Goal: Task Accomplishment & Management: Use online tool/utility

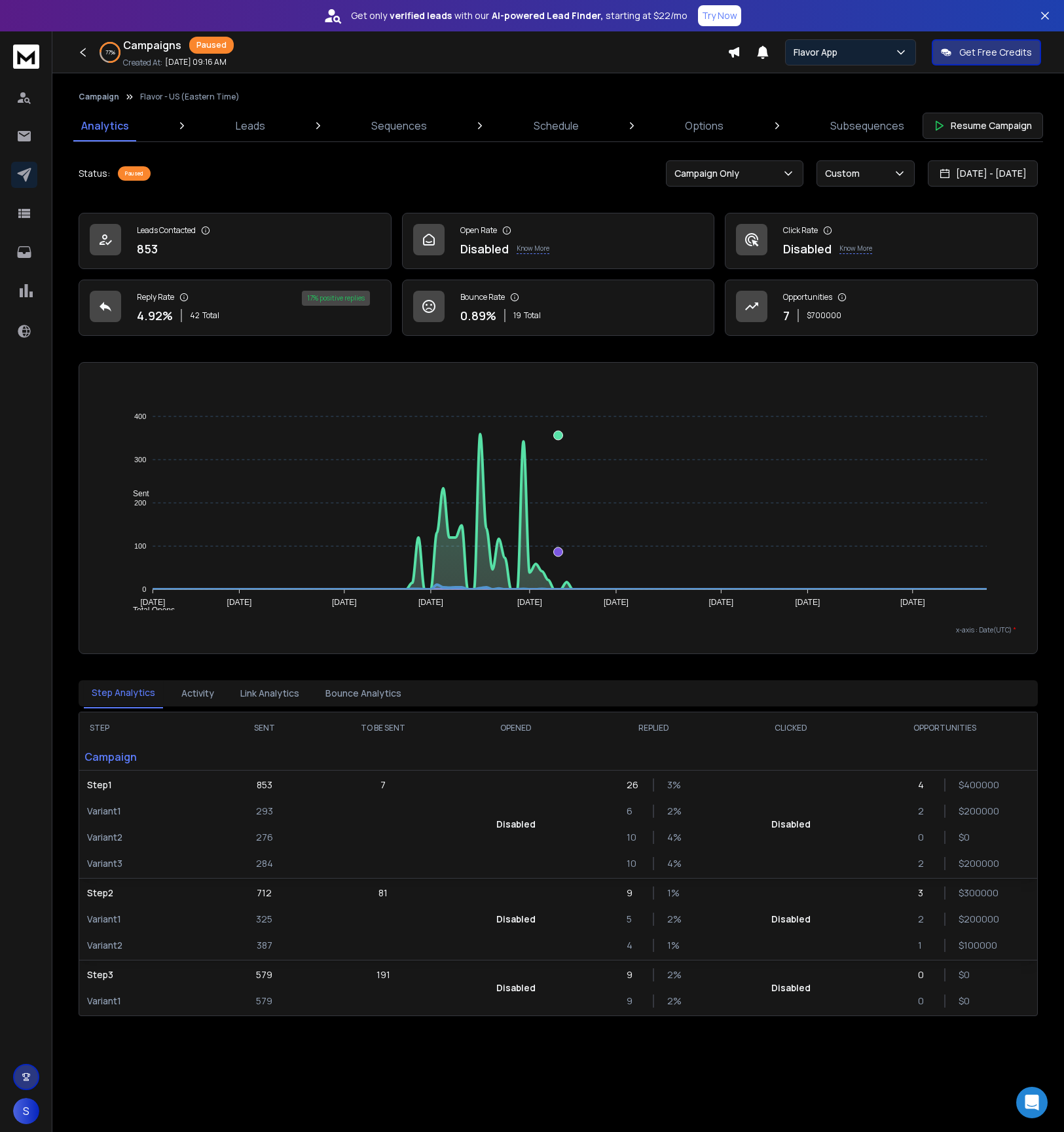
click at [807, 57] on p "Flavor App" at bounding box center [818, 52] width 49 height 13
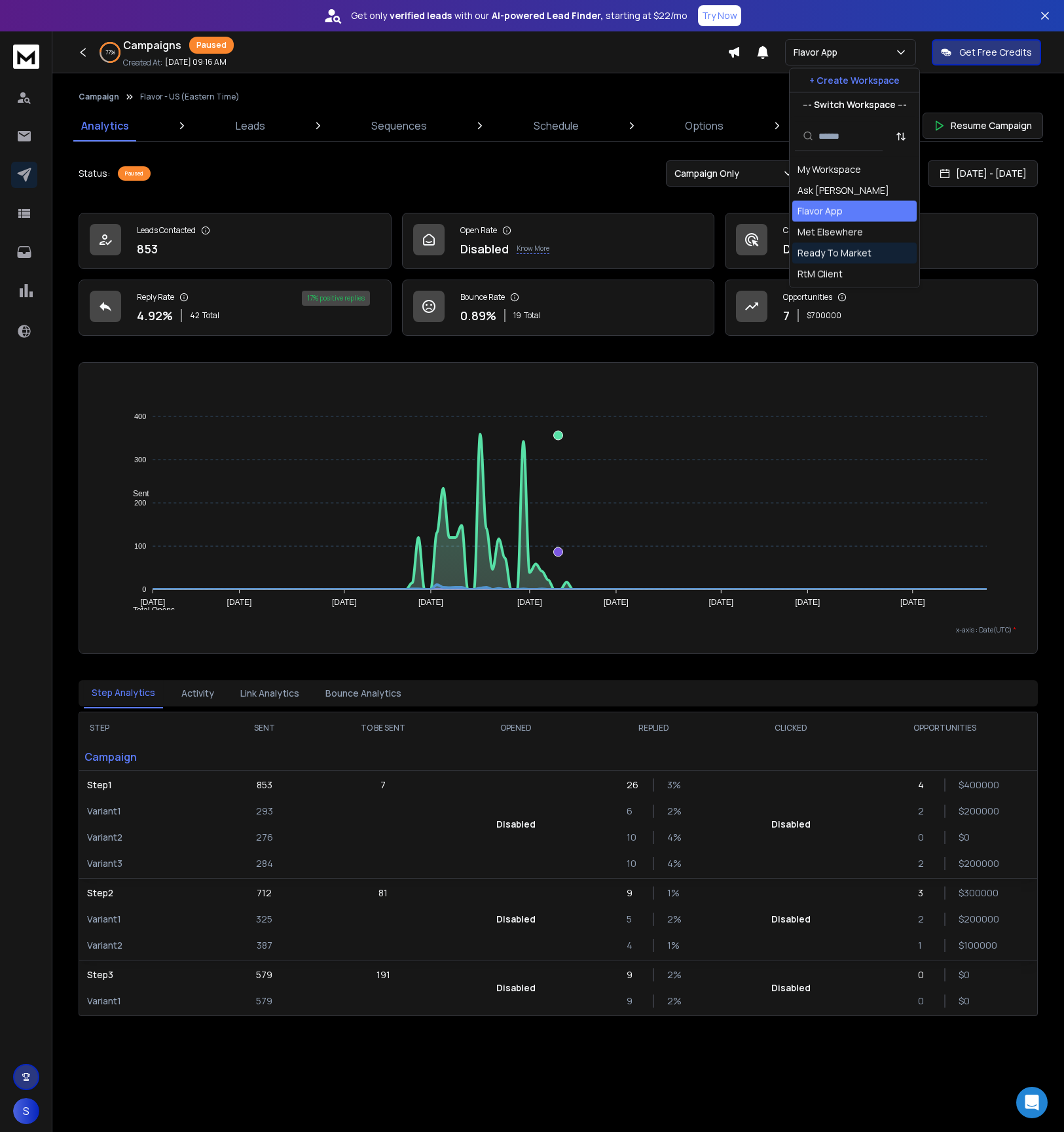
click at [822, 256] on div "Ready To Market" at bounding box center [835, 254] width 74 height 13
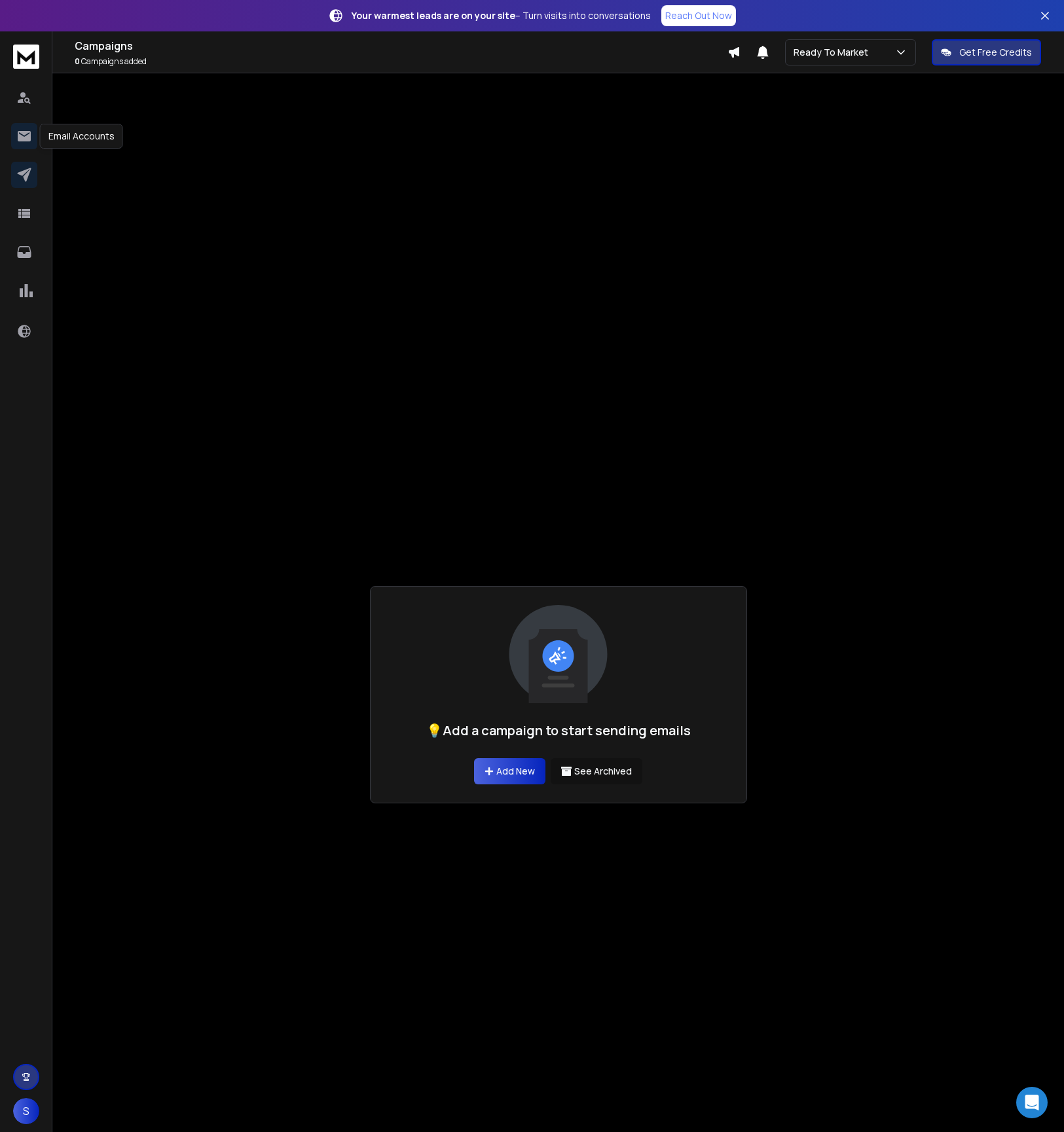
click at [25, 138] on icon at bounding box center [24, 136] width 13 height 10
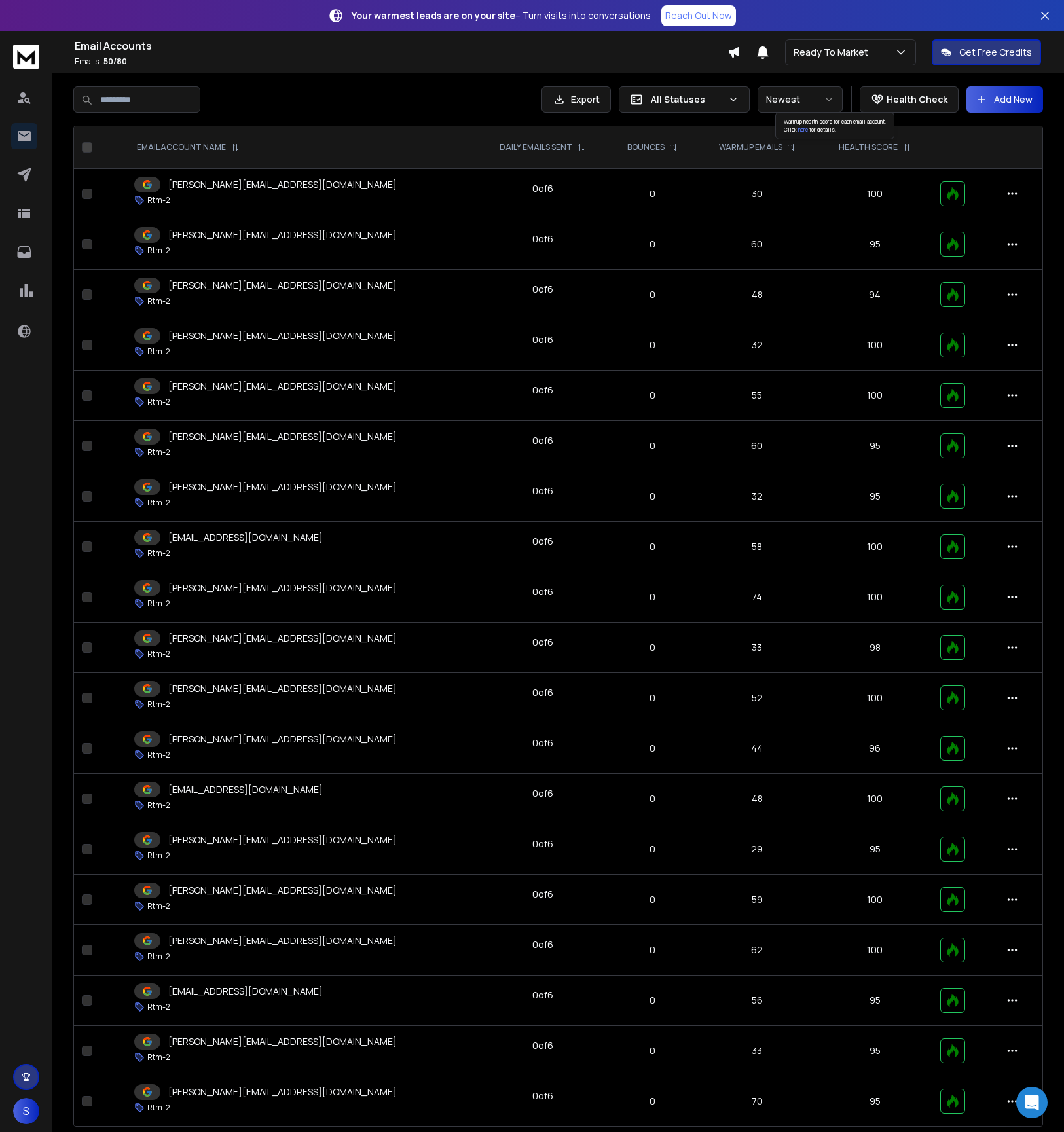
click at [852, 150] on p "HEALTH SCORE" at bounding box center [869, 147] width 59 height 10
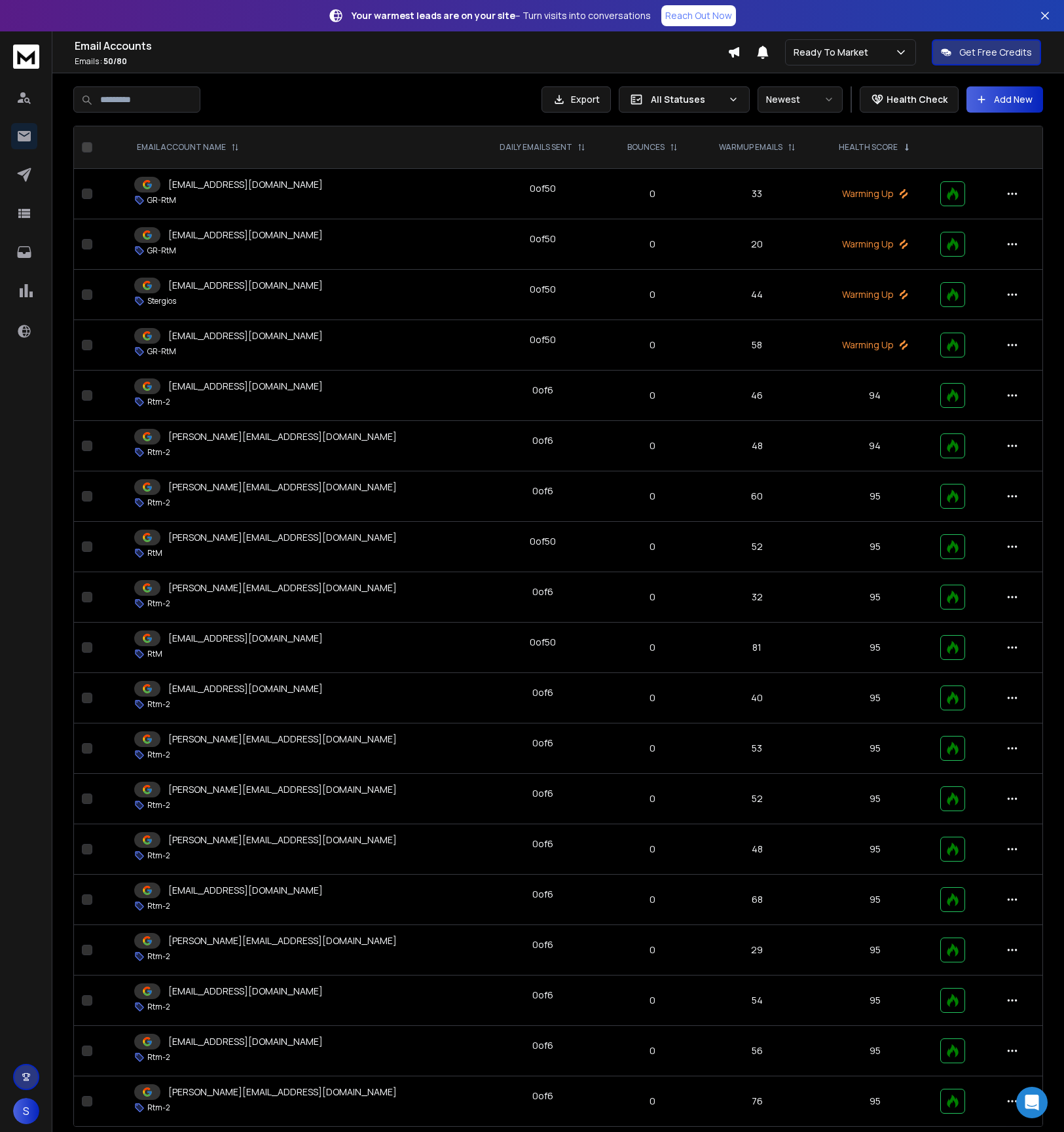
click at [144, 97] on input at bounding box center [136, 99] width 127 height 26
paste input "********"
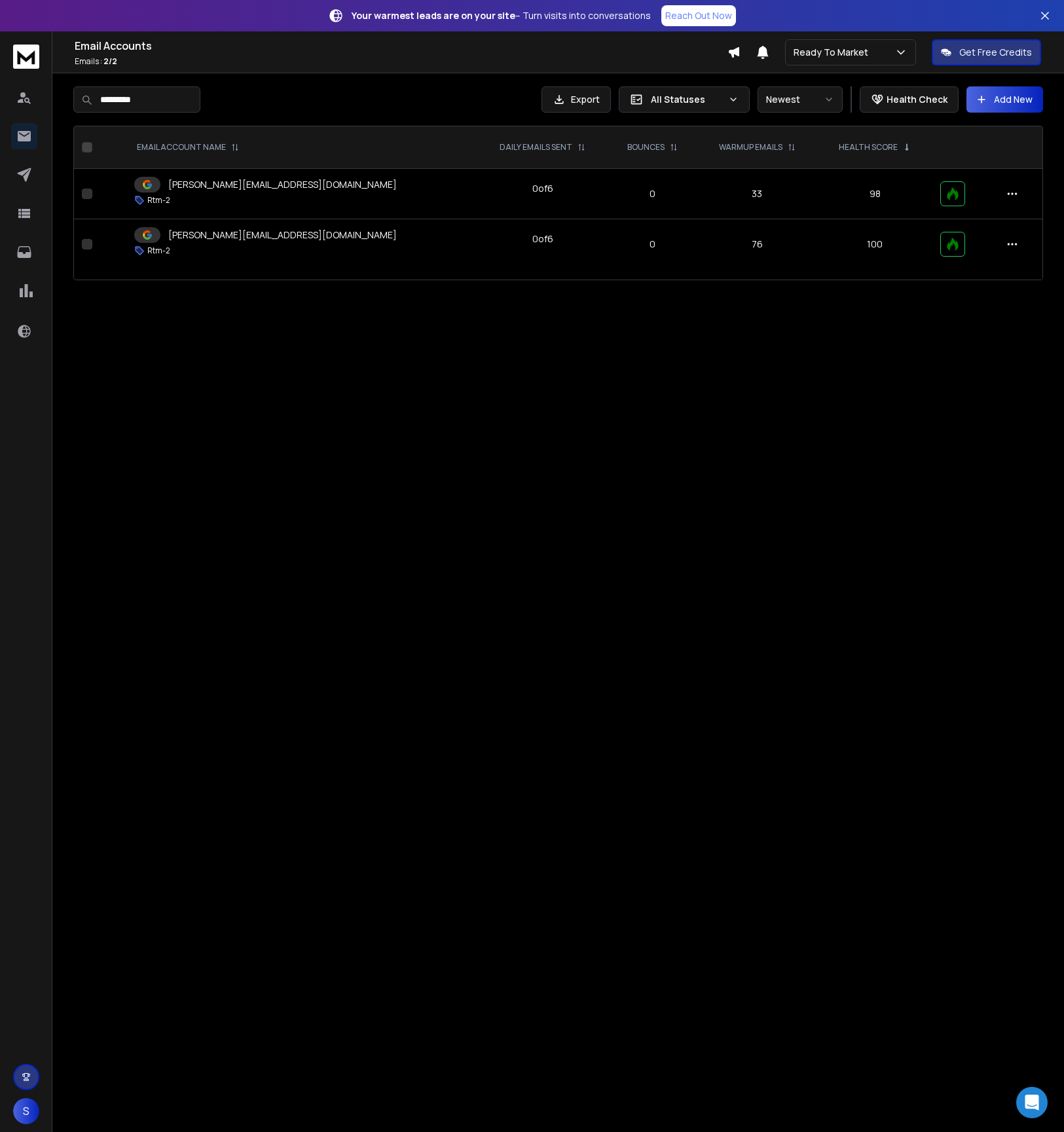
type input "********"
click at [302, 195] on td "[PERSON_NAME][EMAIL_ADDRESS][DOMAIN_NAME] Rtm-2" at bounding box center [302, 195] width 350 height 51
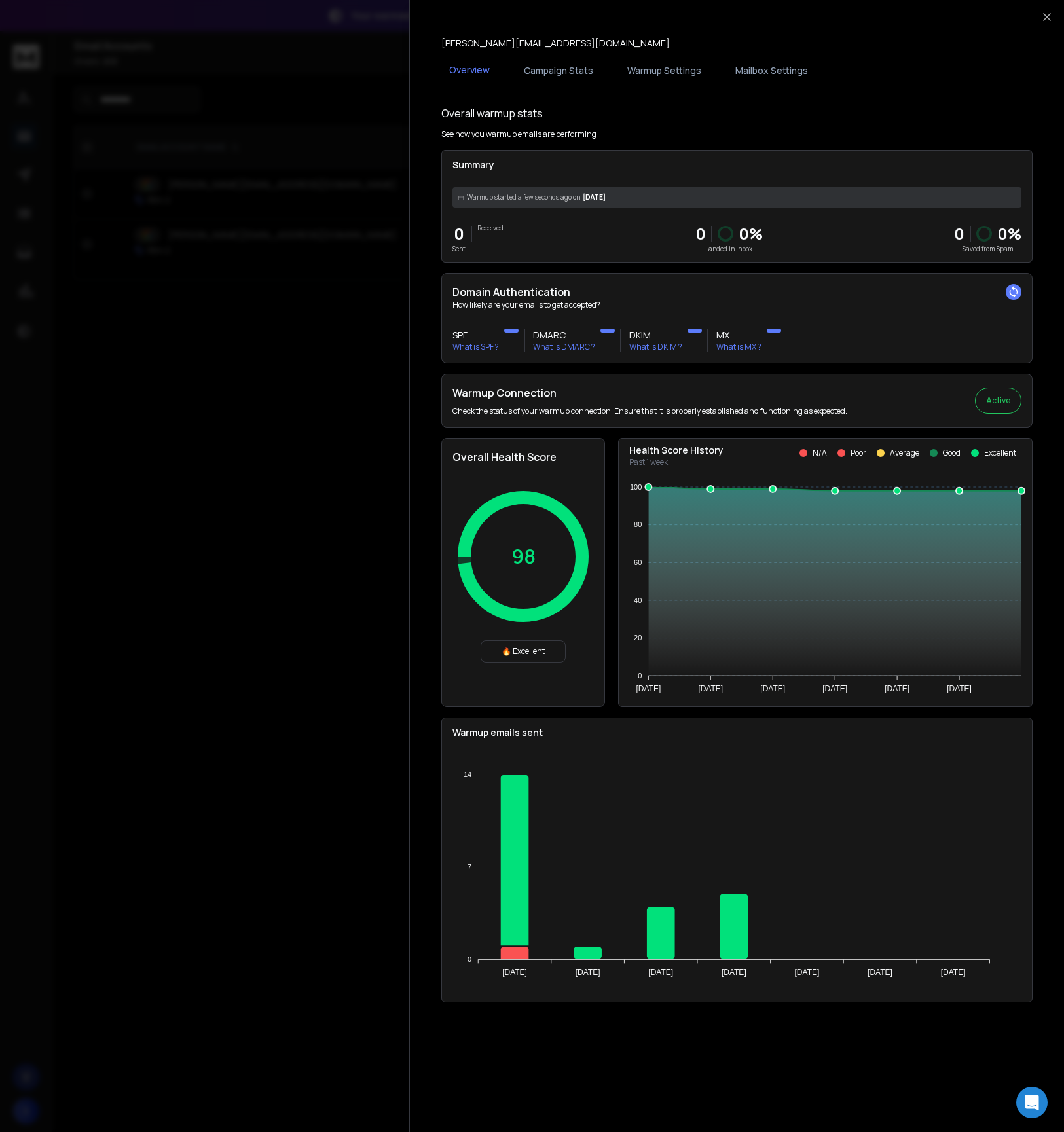
click at [261, 526] on div at bounding box center [532, 566] width 1064 height 1132
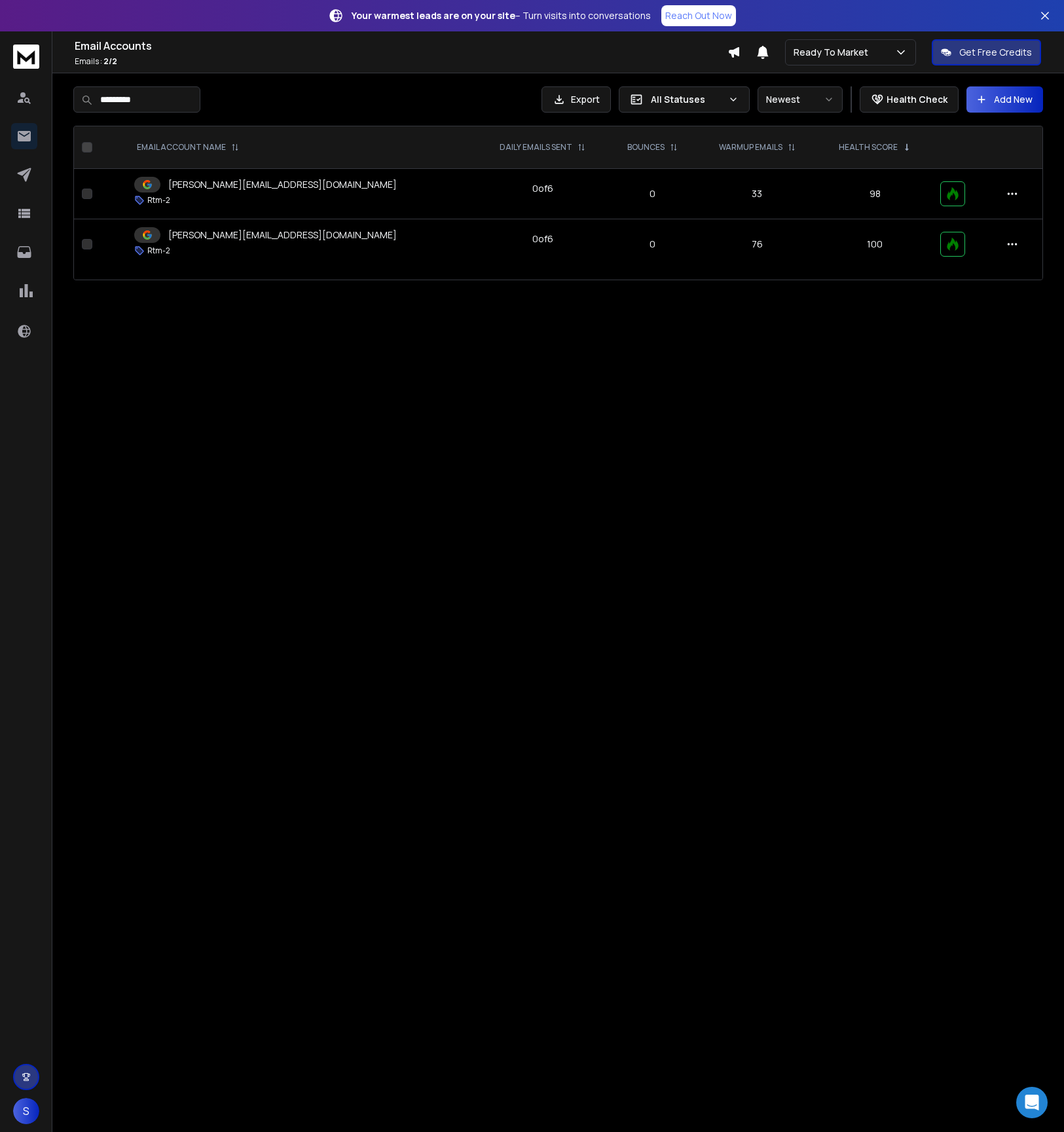
click at [222, 184] on p "[PERSON_NAME][EMAIL_ADDRESS][DOMAIN_NAME]" at bounding box center [282, 184] width 228 height 13
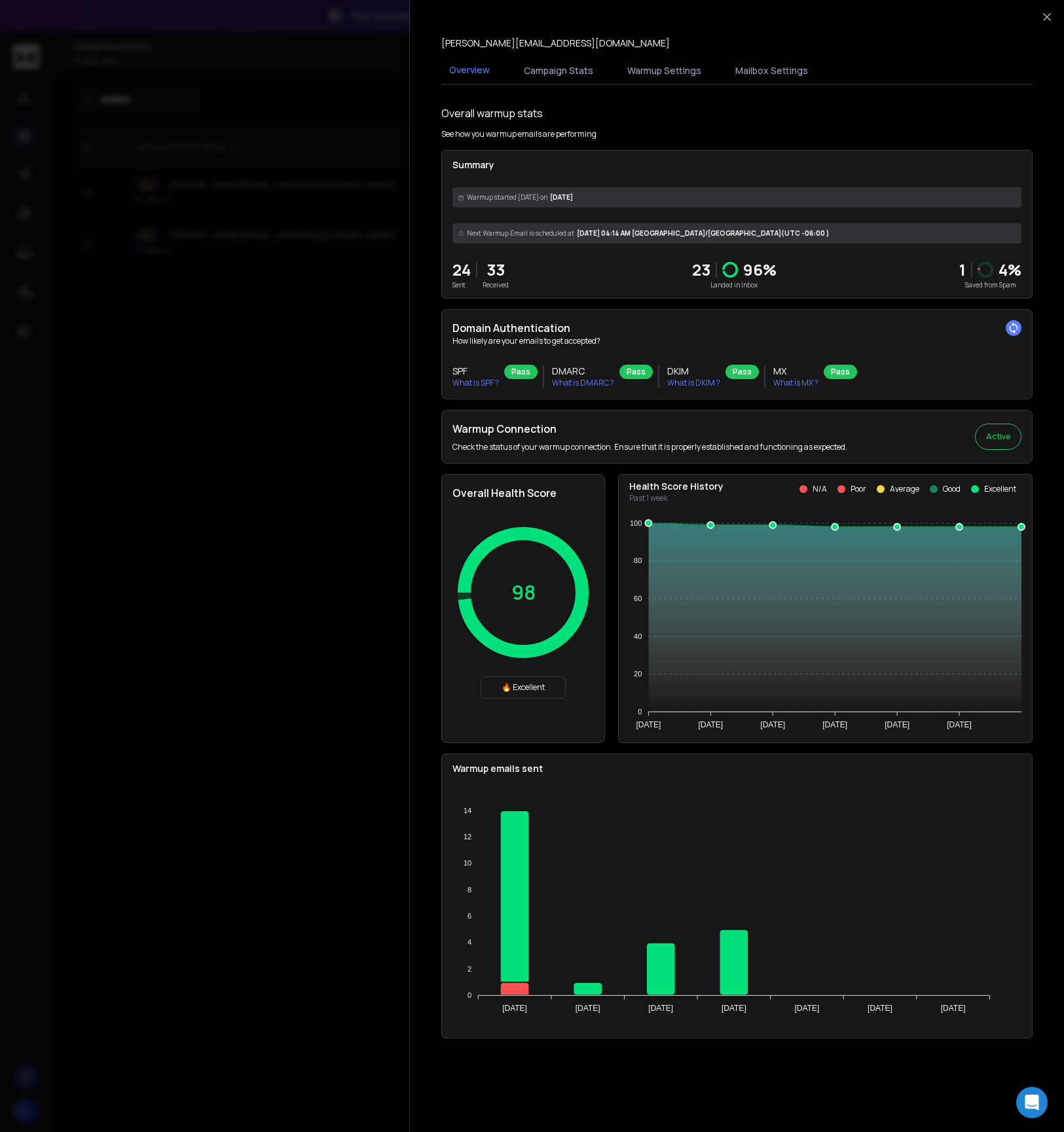
click at [543, 68] on button "Campaign Stats" at bounding box center [558, 71] width 85 height 29
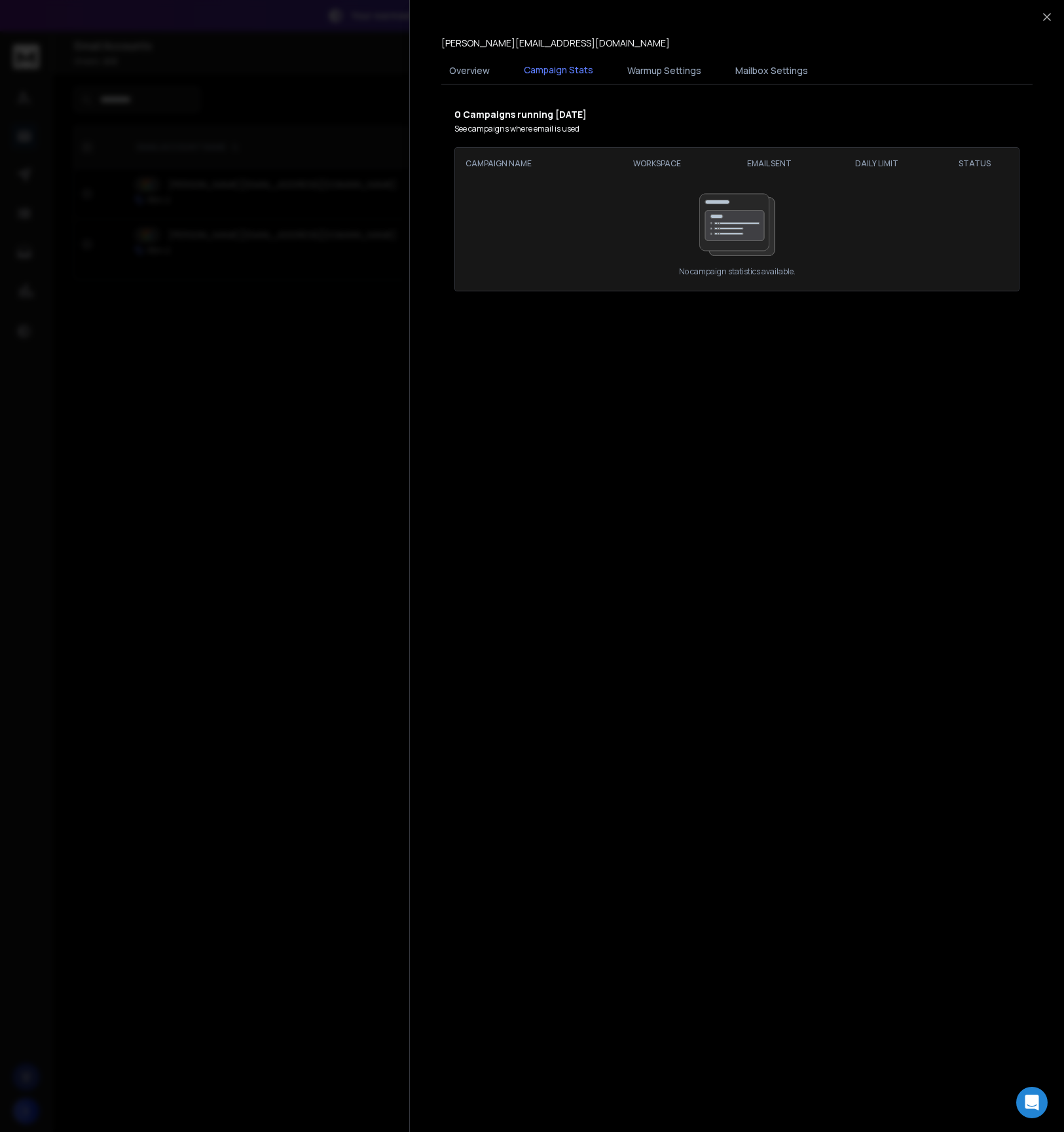
click at [474, 67] on button "Overview" at bounding box center [469, 71] width 56 height 29
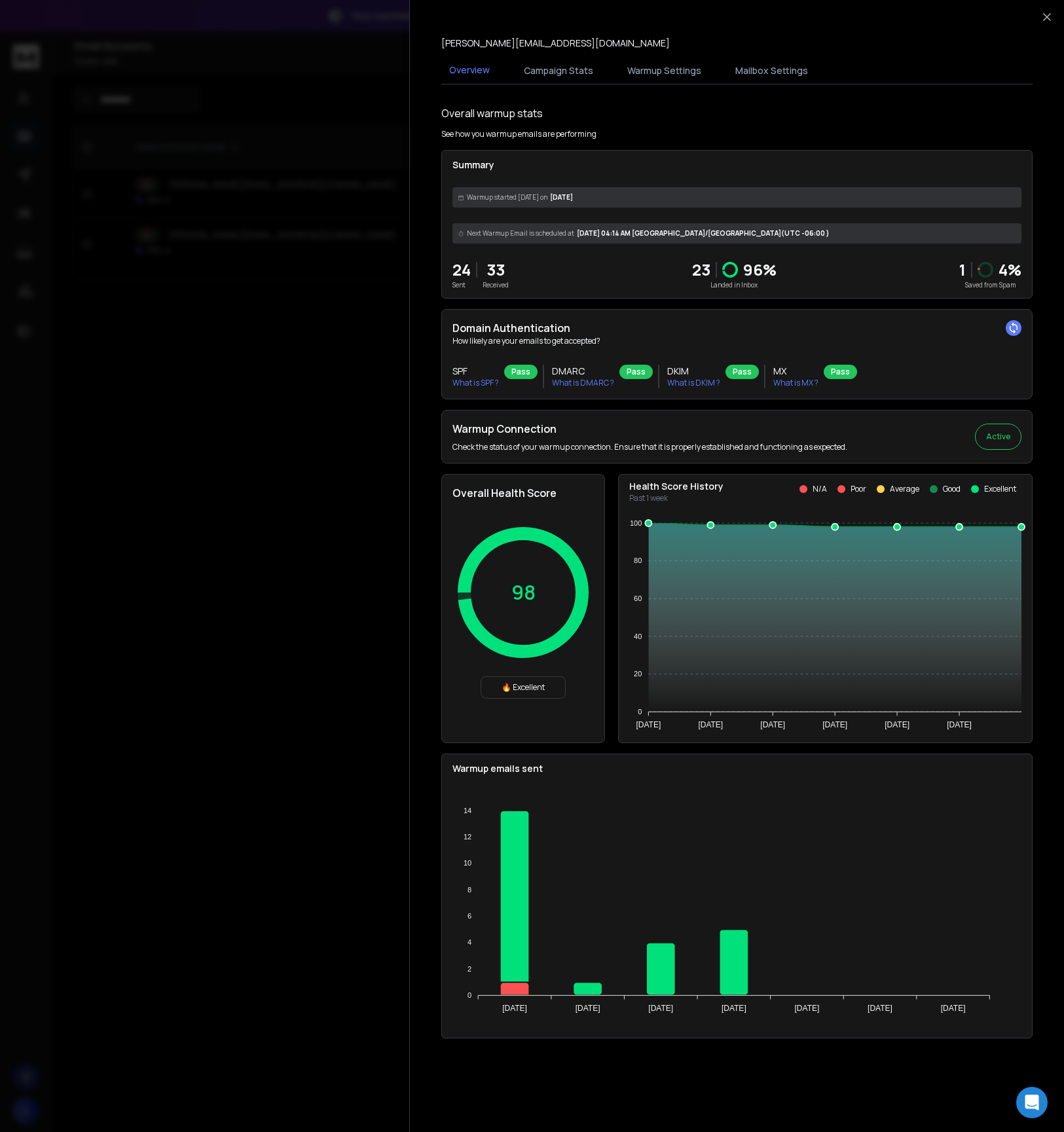
click at [218, 572] on div at bounding box center [532, 566] width 1064 height 1132
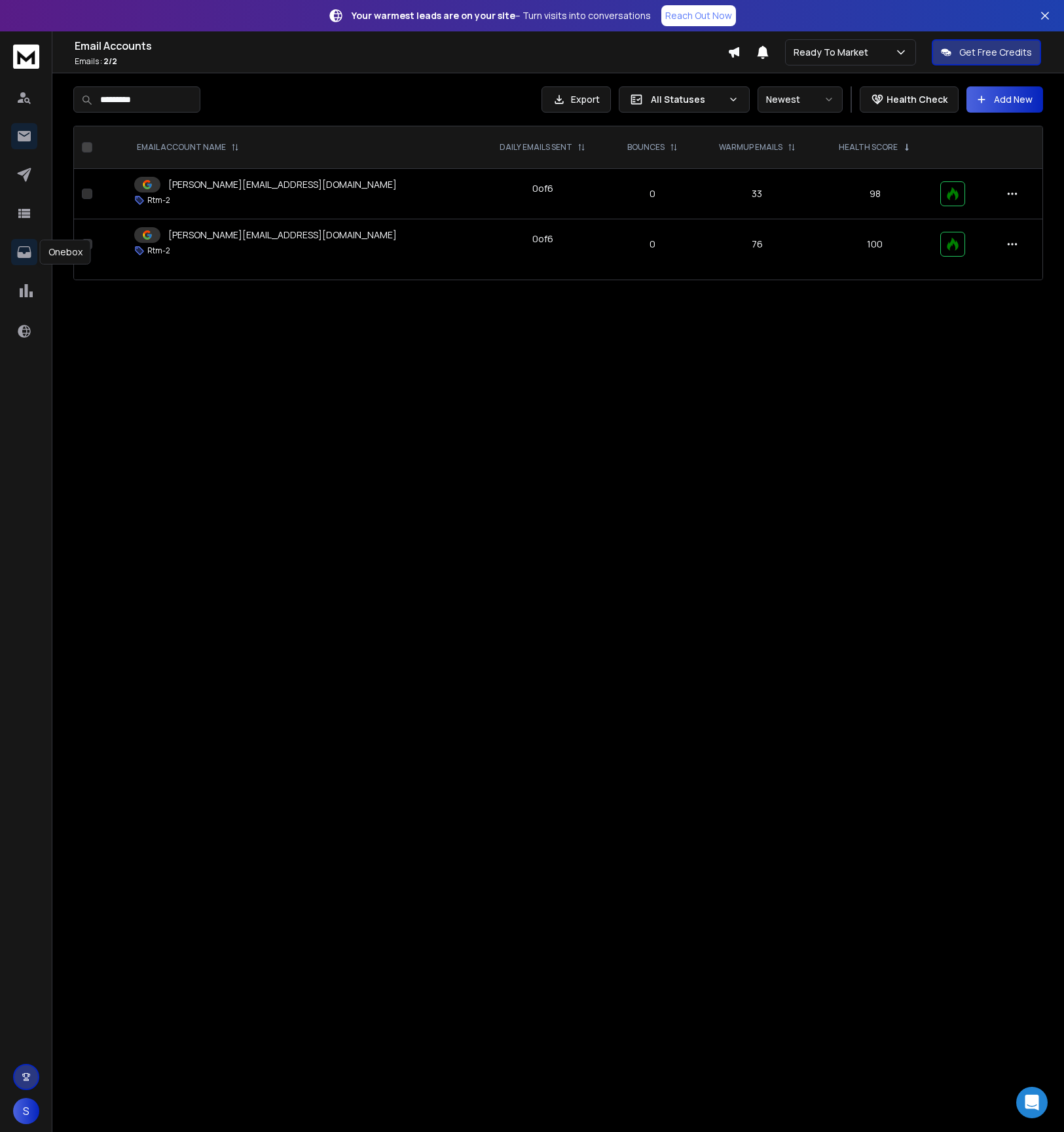
click at [21, 256] on icon at bounding box center [24, 252] width 13 height 12
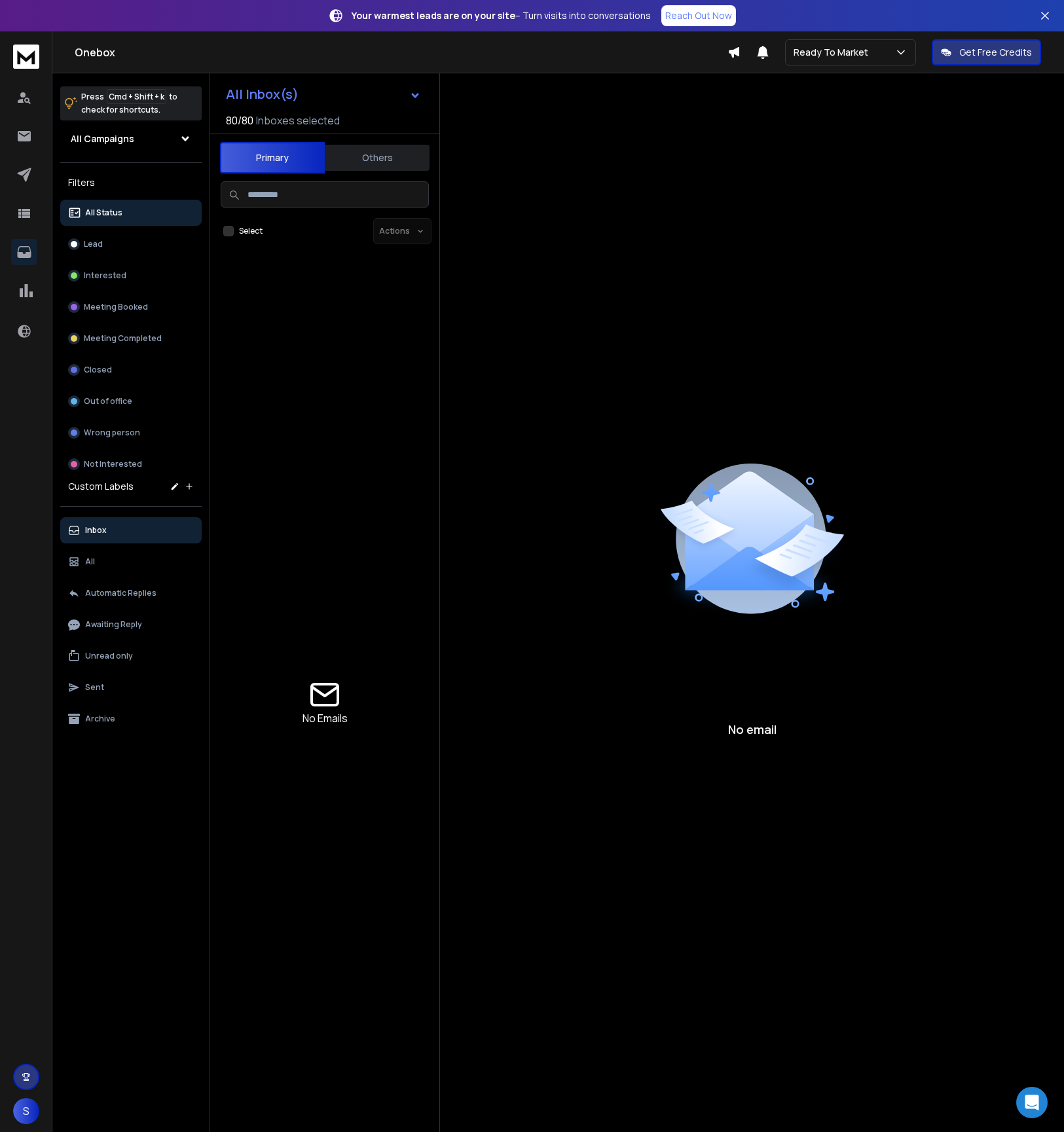
click at [368, 157] on button "Others" at bounding box center [377, 158] width 104 height 29
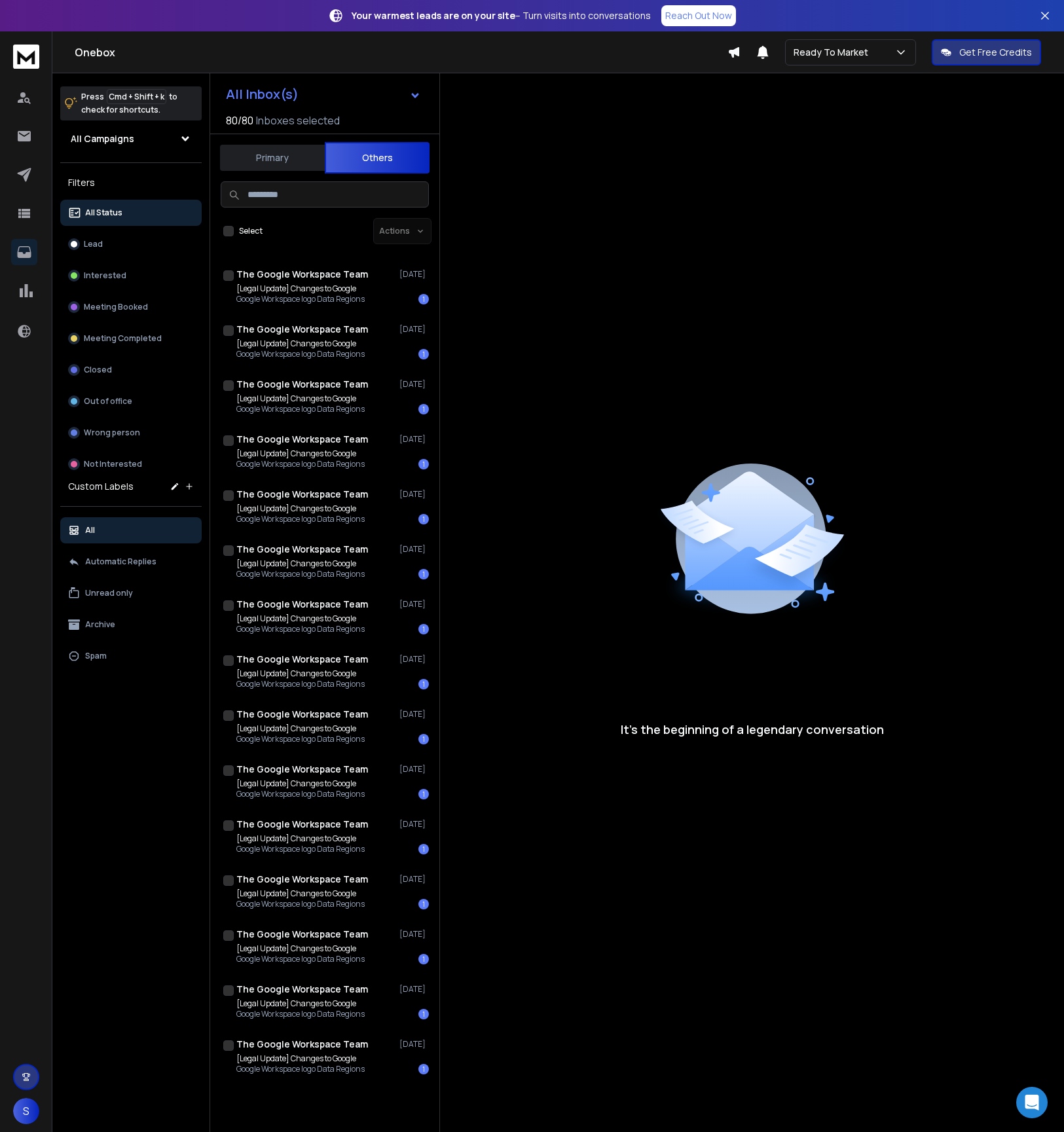
click at [307, 195] on input at bounding box center [324, 194] width 208 height 26
paste input "********"
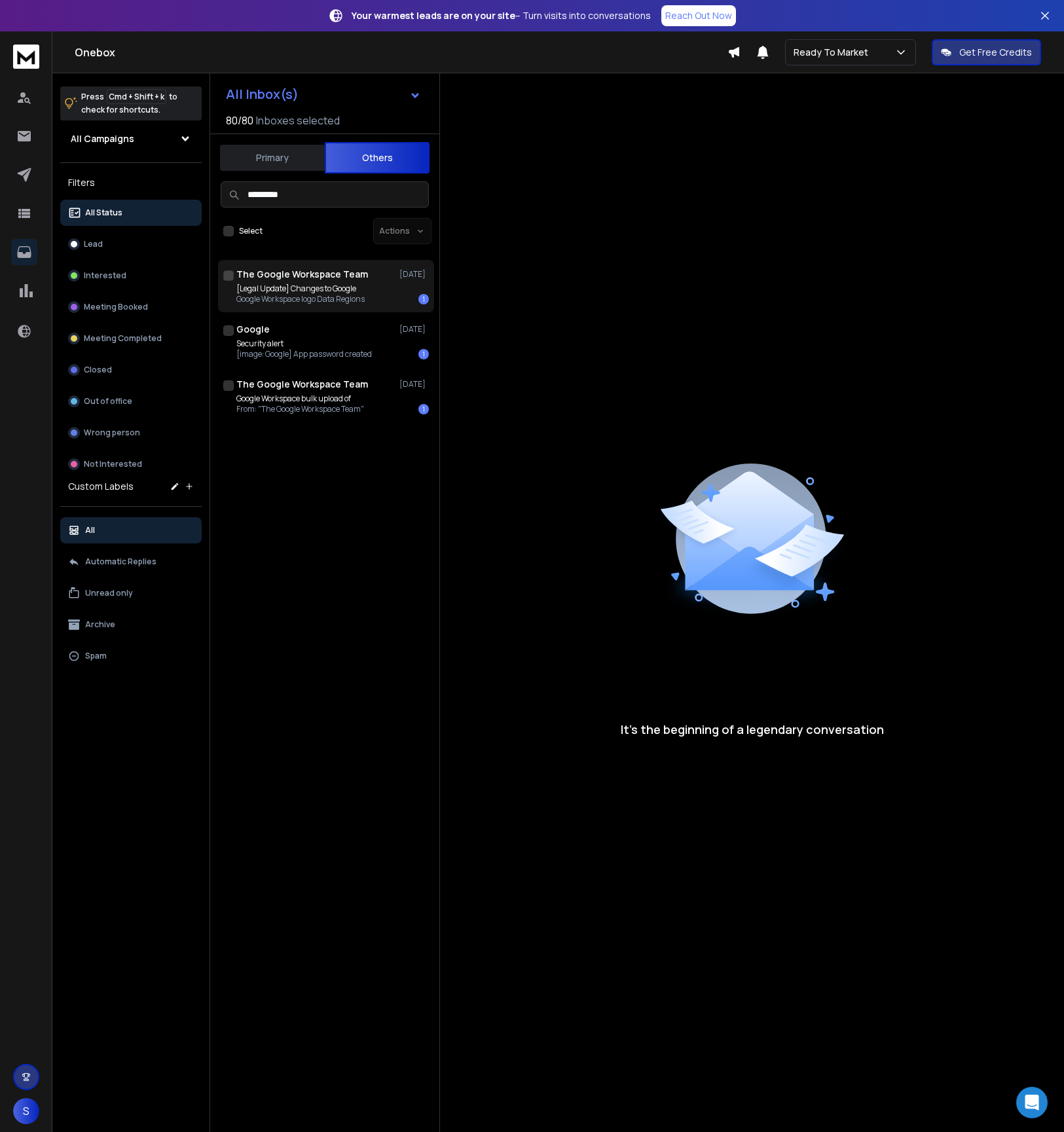
type input "********"
click at [313, 278] on h1 "The Google Workspace Team" at bounding box center [302, 275] width 131 height 13
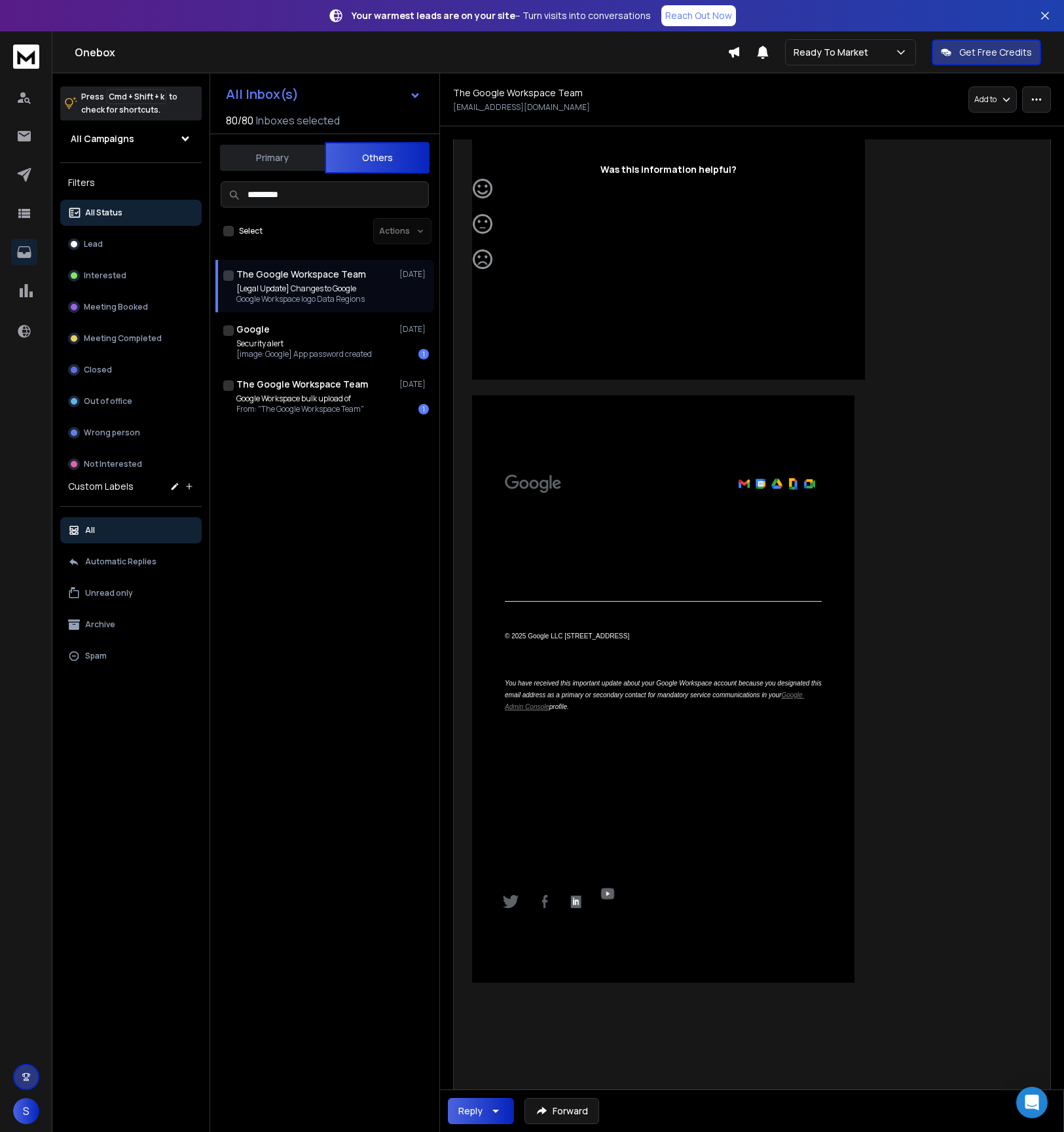
scroll to position [2455, 0]
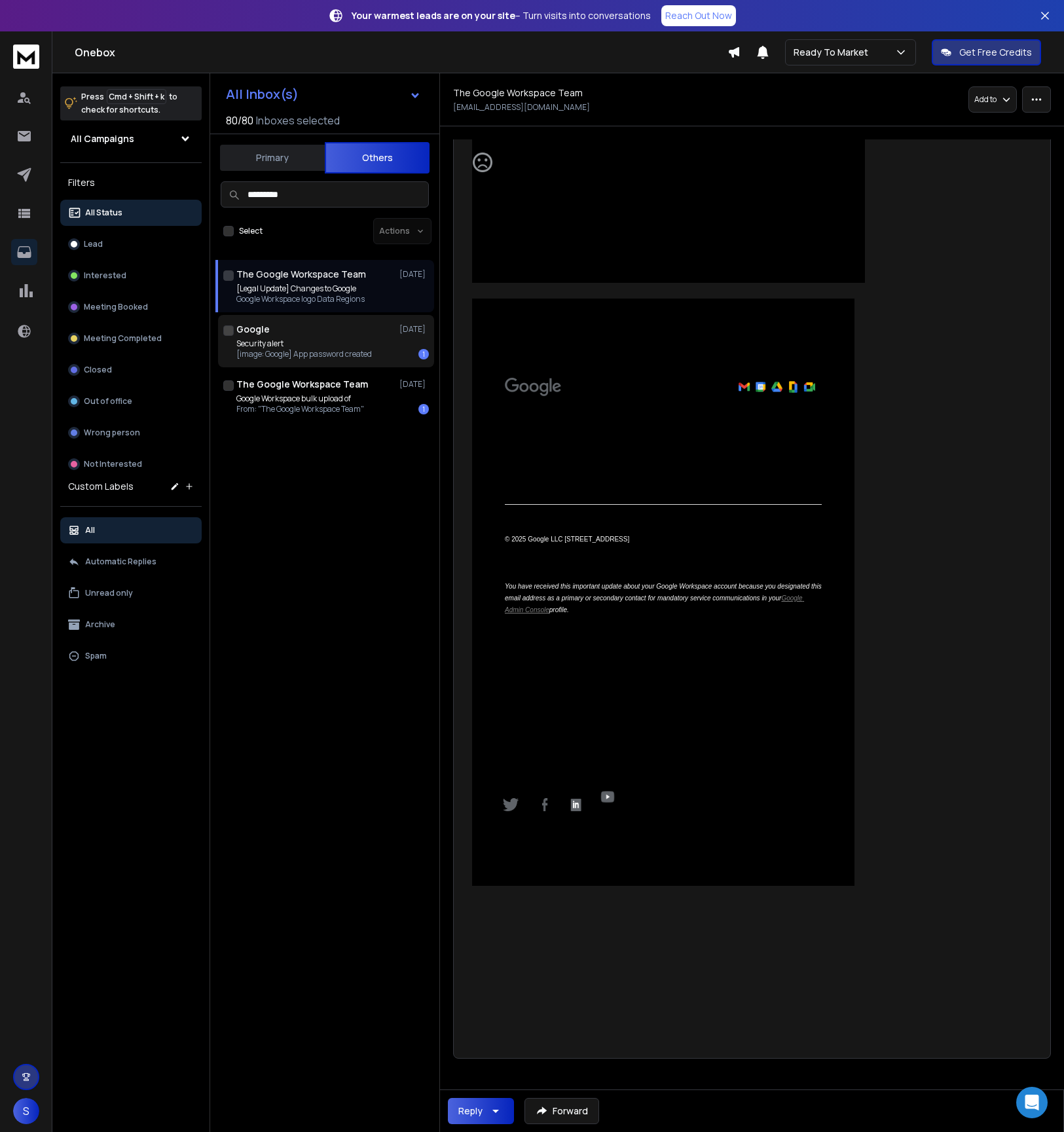
click at [298, 350] on p "[image: Google] App password created" at bounding box center [304, 354] width 136 height 10
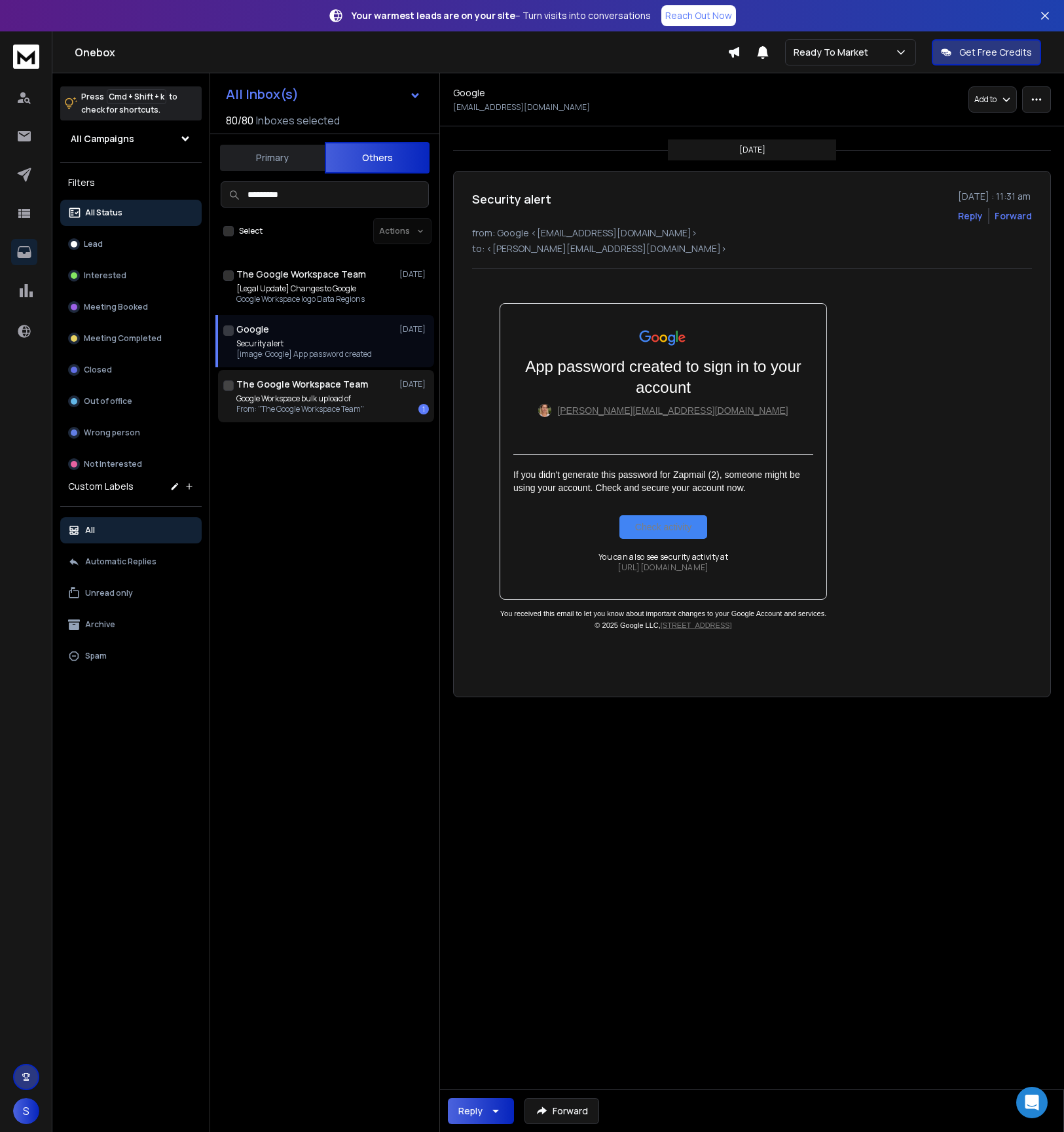
click at [294, 409] on p "From: "The Google Workspace Team"" at bounding box center [301, 409] width 128 height 10
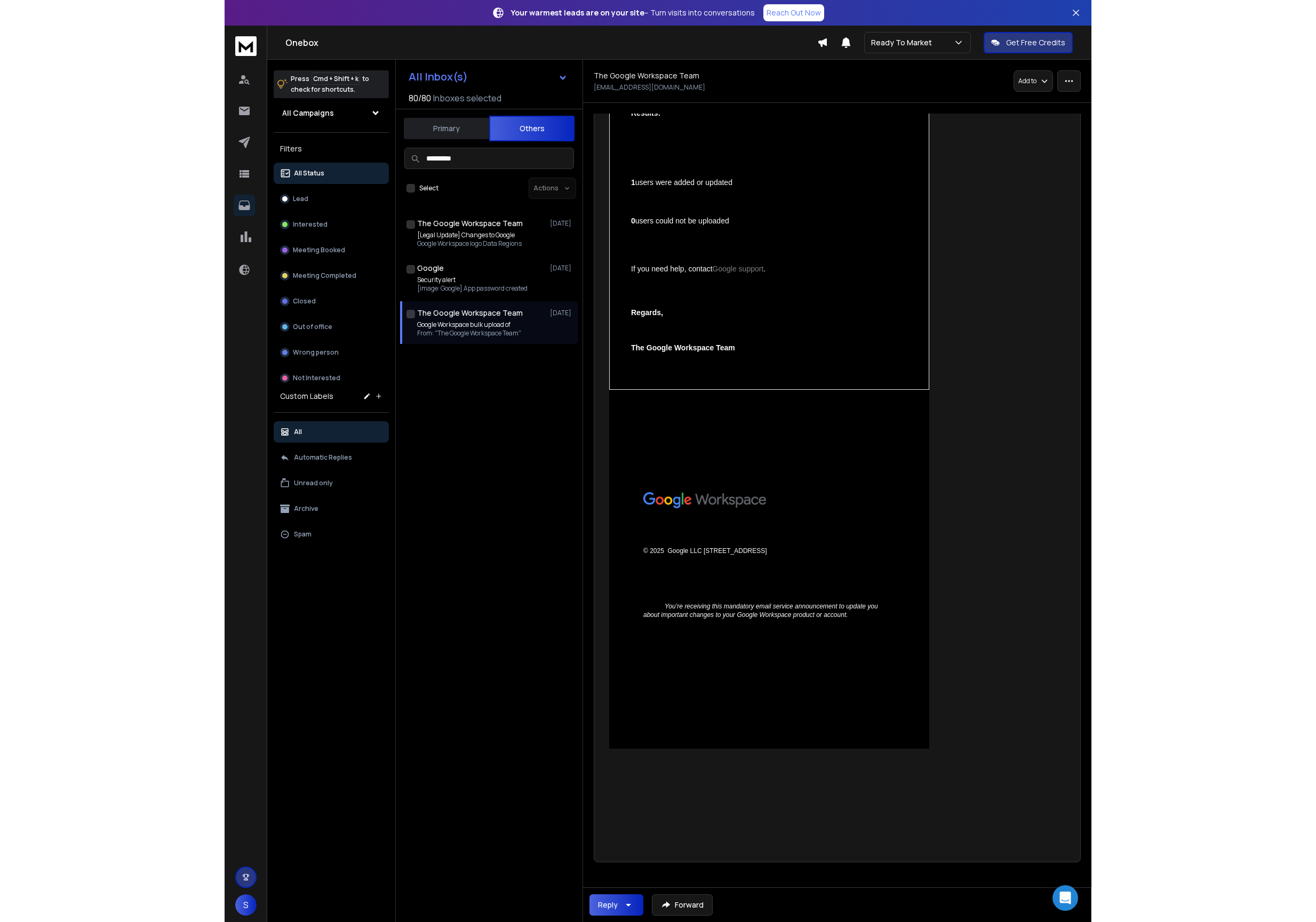
scroll to position [0, 0]
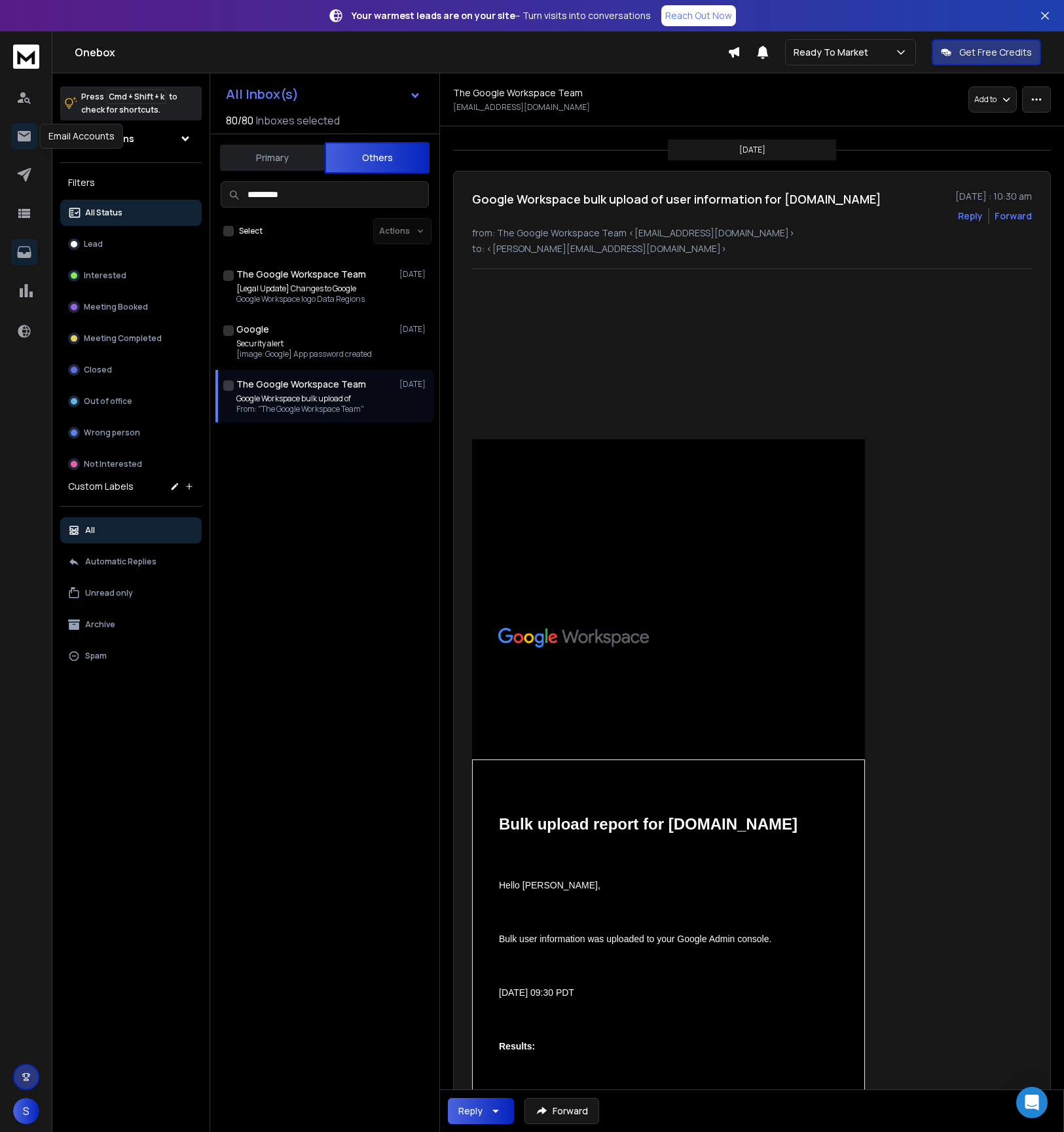
click at [22, 131] on icon at bounding box center [24, 136] width 16 height 16
